Goal: Information Seeking & Learning: Check status

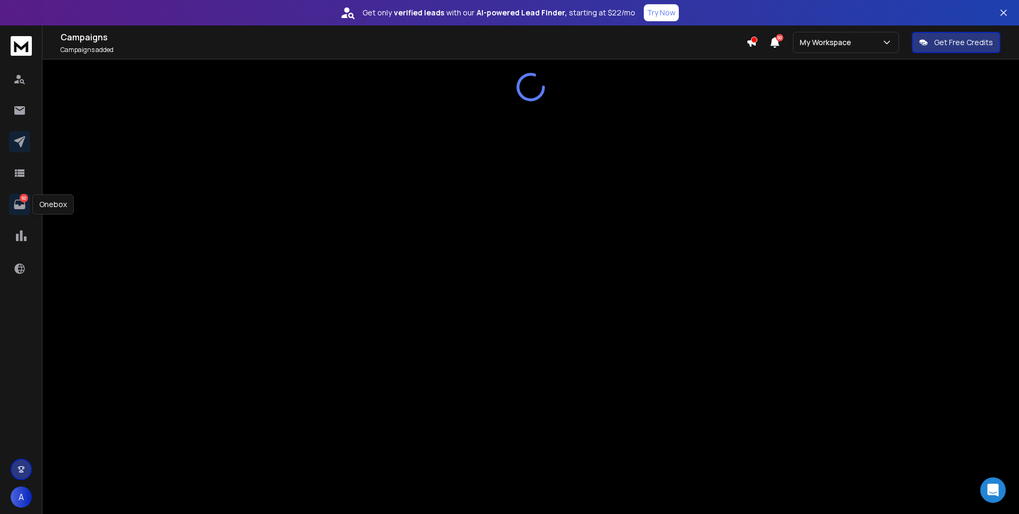
click at [20, 203] on icon at bounding box center [19, 204] width 13 height 13
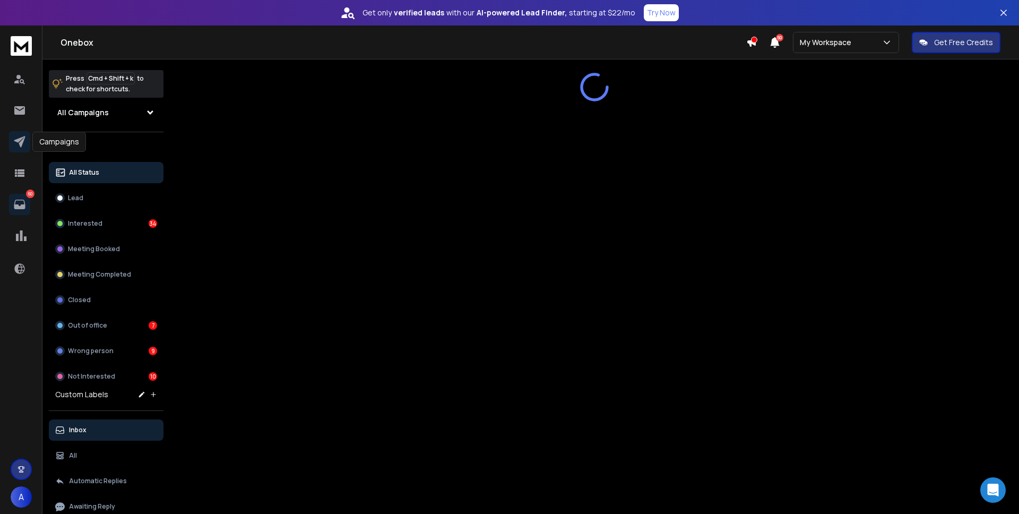
click at [27, 145] on link at bounding box center [19, 141] width 21 height 21
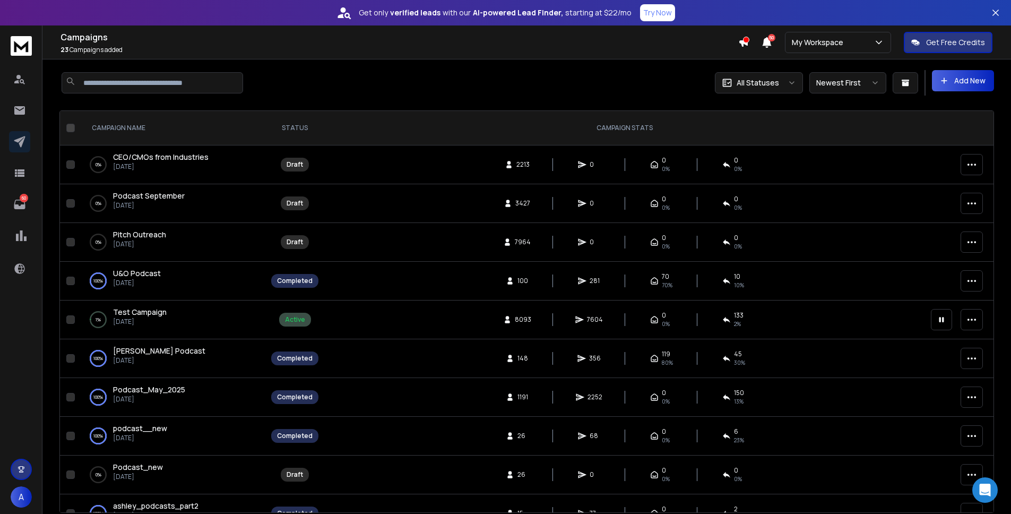
click at [215, 162] on div "0 % CEO/CMOs from Industries [DATE]" at bounding box center [172, 164] width 164 height 25
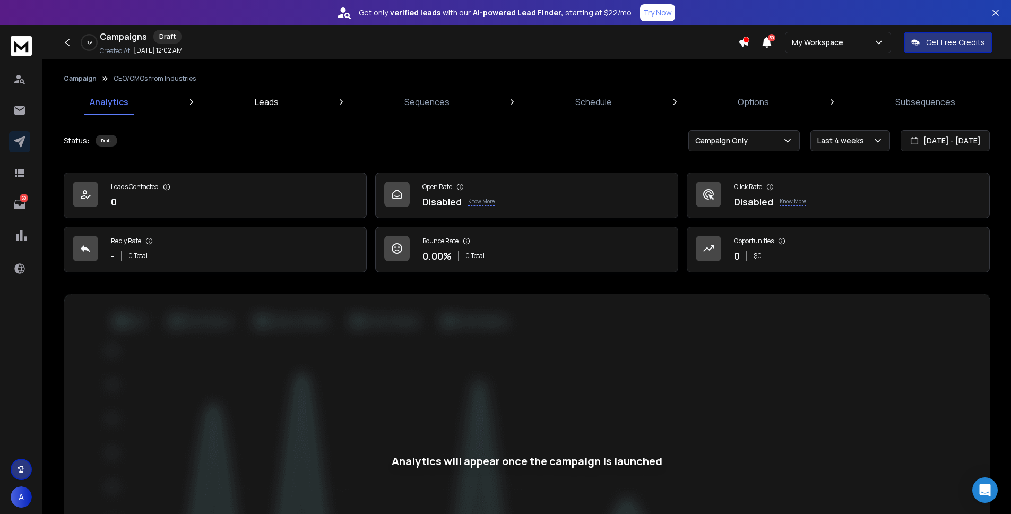
click at [260, 97] on p "Leads" at bounding box center [267, 102] width 24 height 13
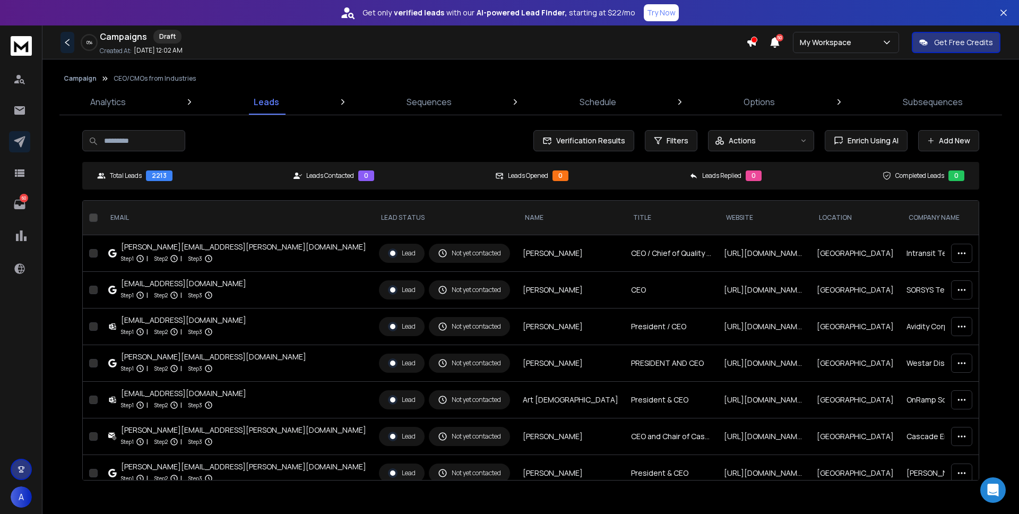
click at [69, 41] on icon at bounding box center [68, 43] width 10 height 10
